Goal: Task Accomplishment & Management: Use online tool/utility

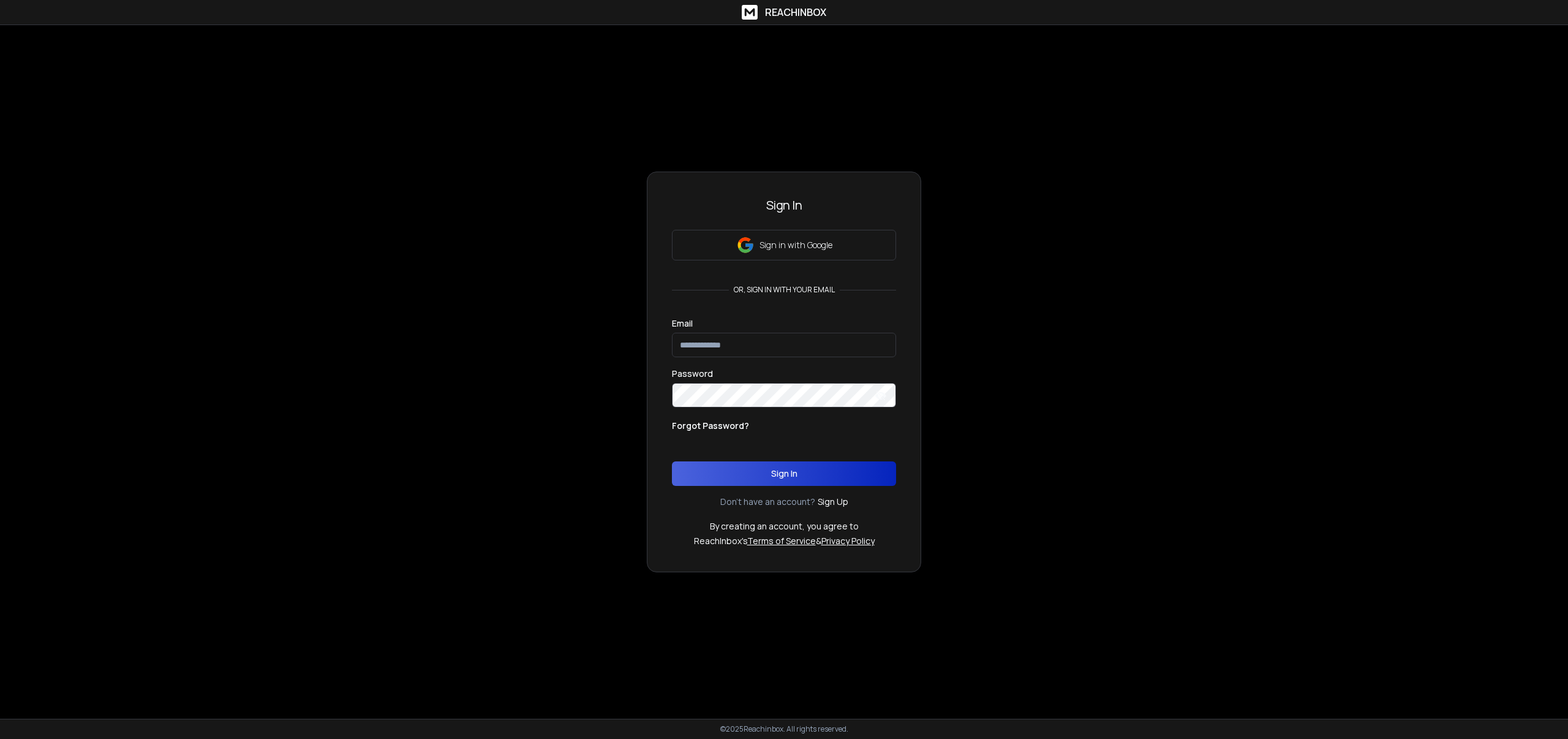
click at [1071, 206] on div "Welcome to ReachInbox 10x your leads, meetings and deals. Sign In Sign in with …" at bounding box center [784, 371] width 1568 height 644
click at [796, 241] on p "Sign in with Google" at bounding box center [796, 245] width 73 height 13
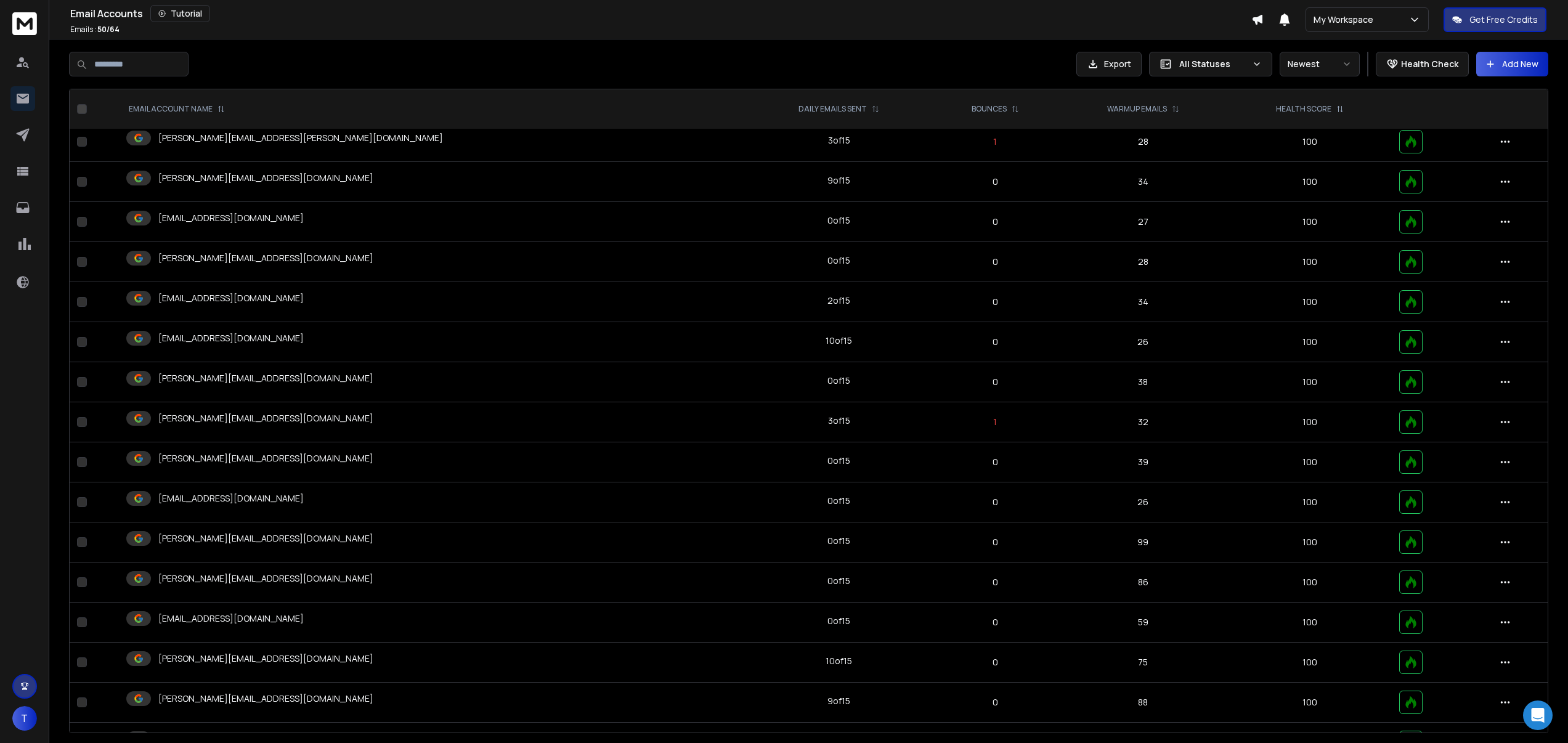
scroll to position [1427, 0]
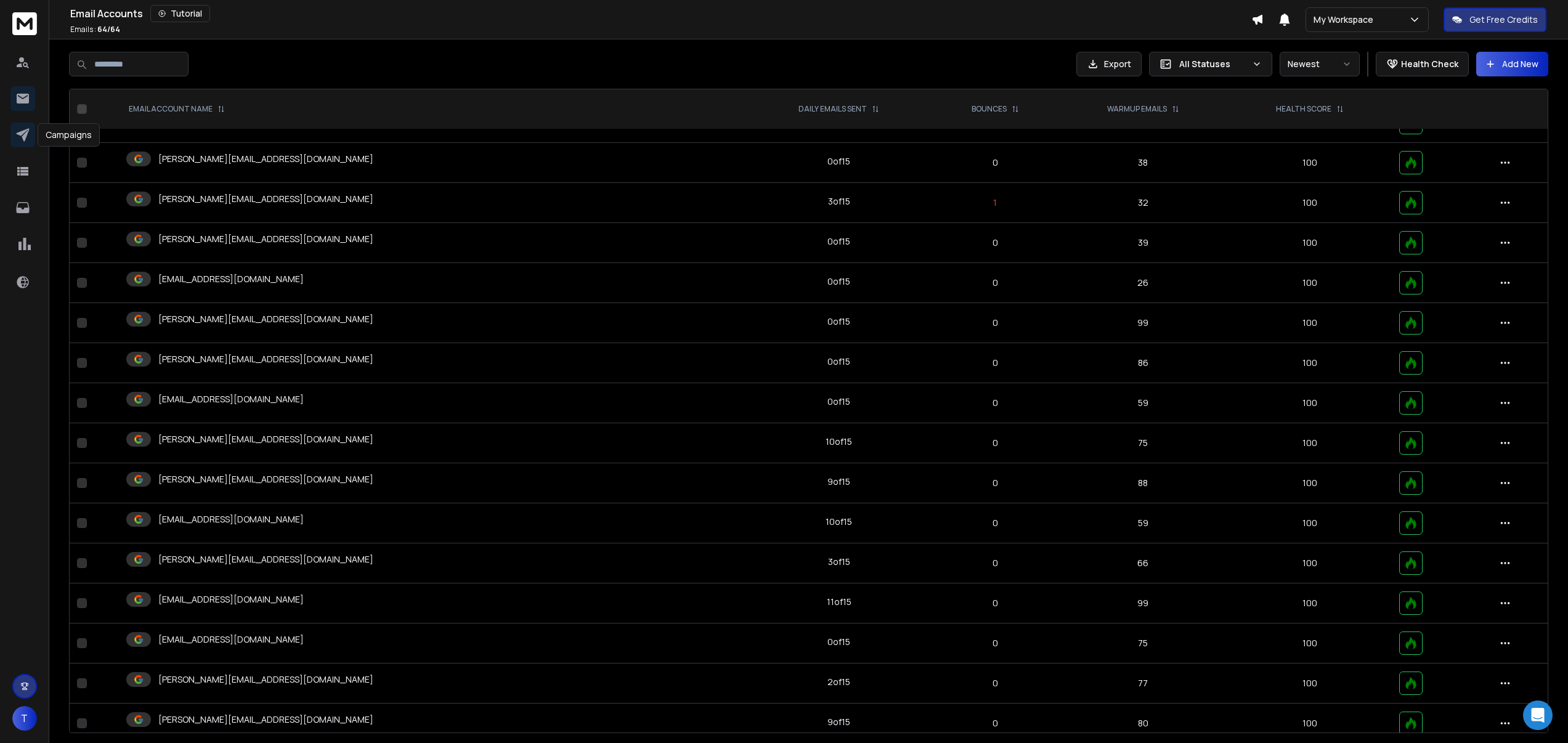
click at [24, 134] on icon at bounding box center [23, 135] width 13 height 13
